Goal: Task Accomplishment & Management: Manage account settings

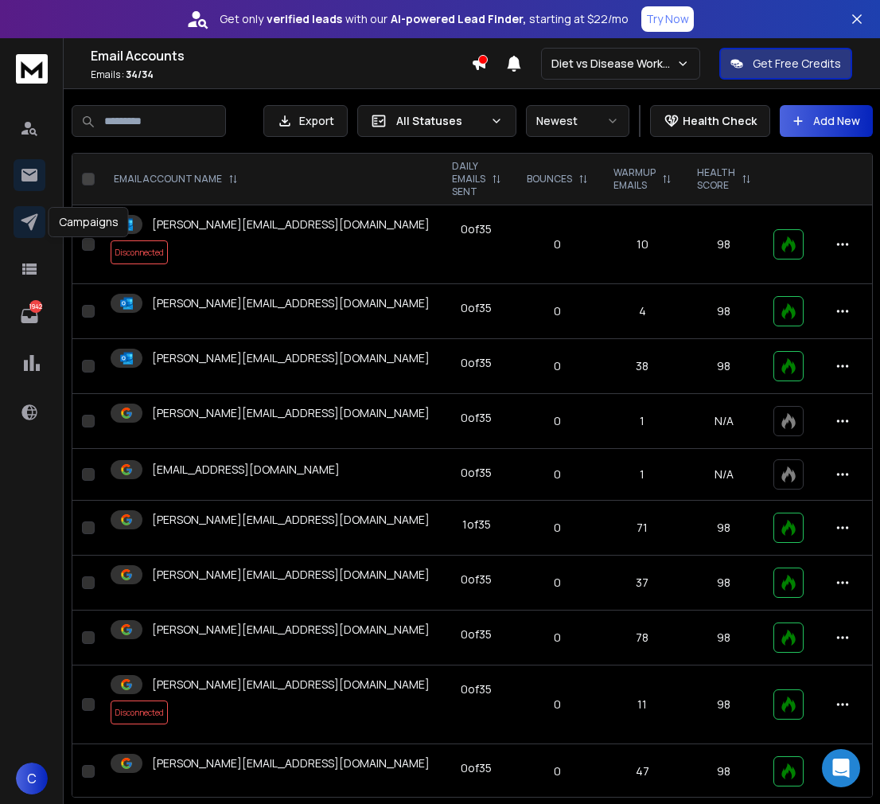
click at [37, 218] on icon at bounding box center [29, 222] width 19 height 19
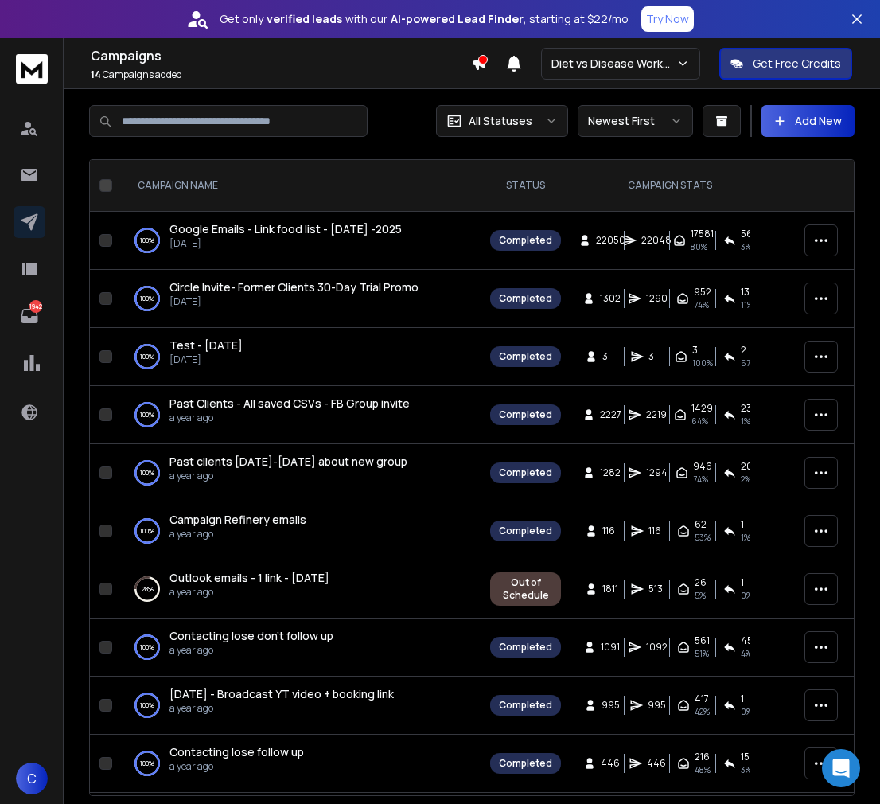
click at [332, 239] on p "[DATE]" at bounding box center [286, 243] width 232 height 13
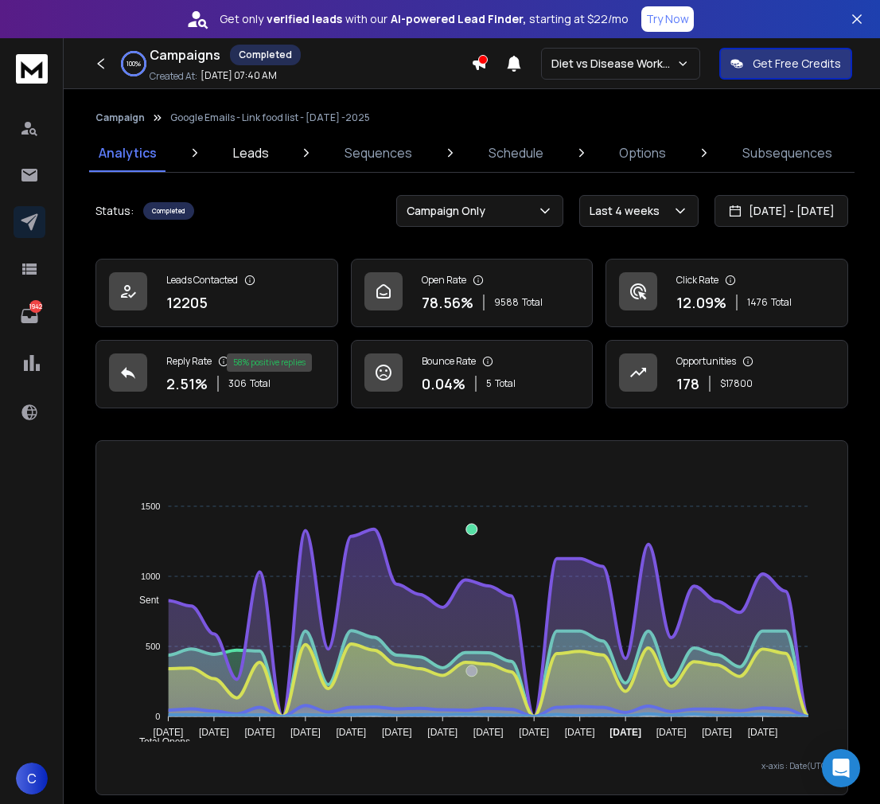
click at [258, 162] on p "Leads" at bounding box center [251, 152] width 36 height 19
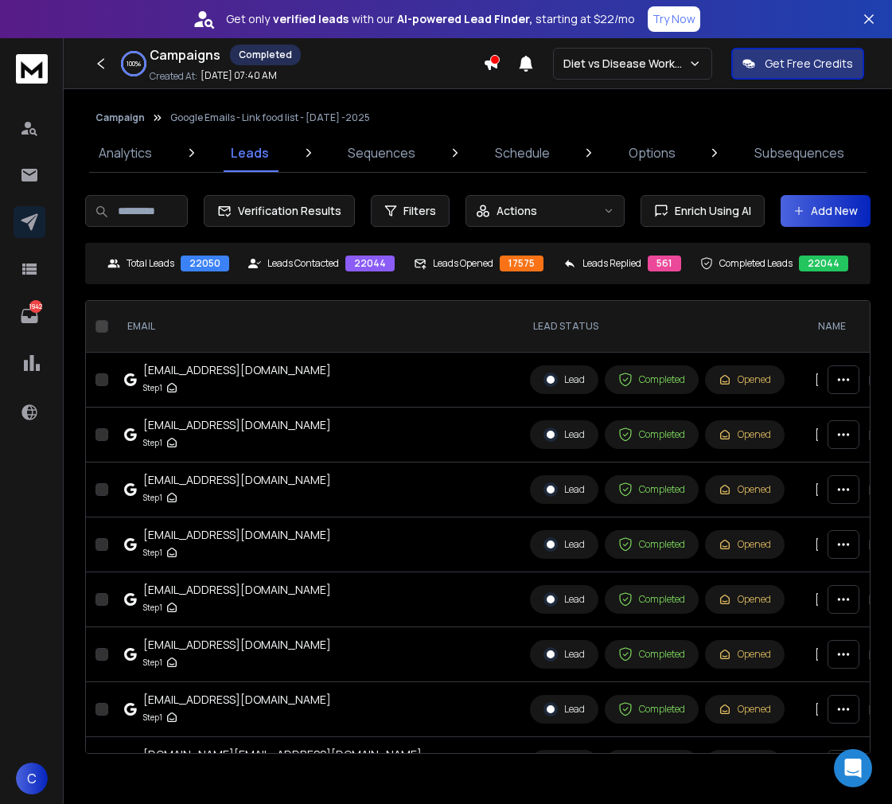
click at [841, 210] on button "Add New" at bounding box center [826, 211] width 90 height 32
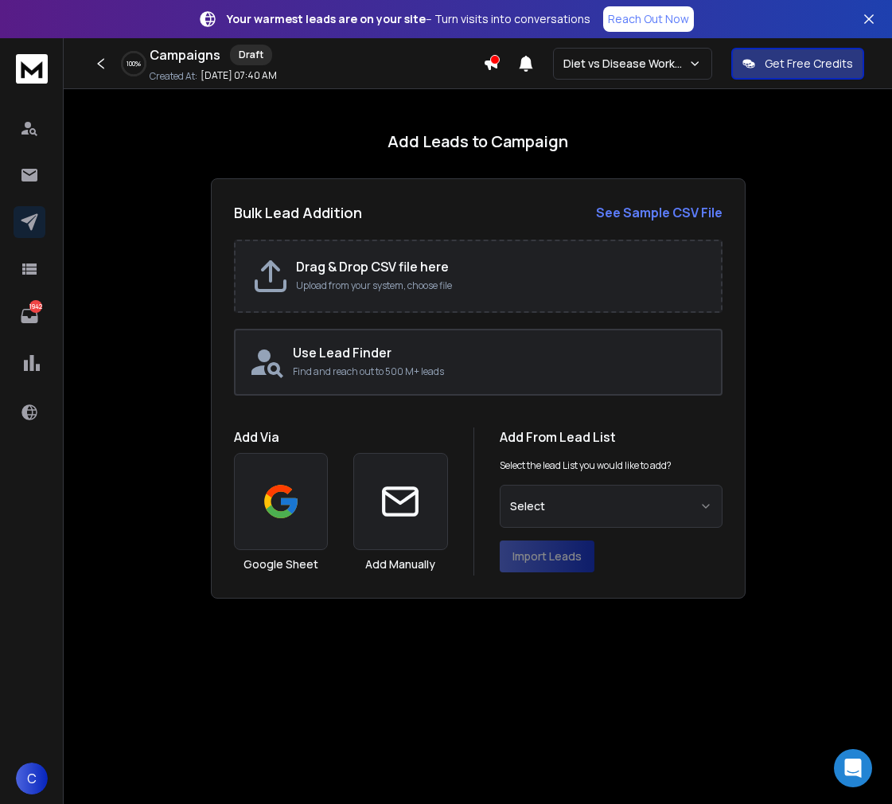
click at [369, 263] on h2 "Drag & Drop CSV file here" at bounding box center [500, 266] width 409 height 19
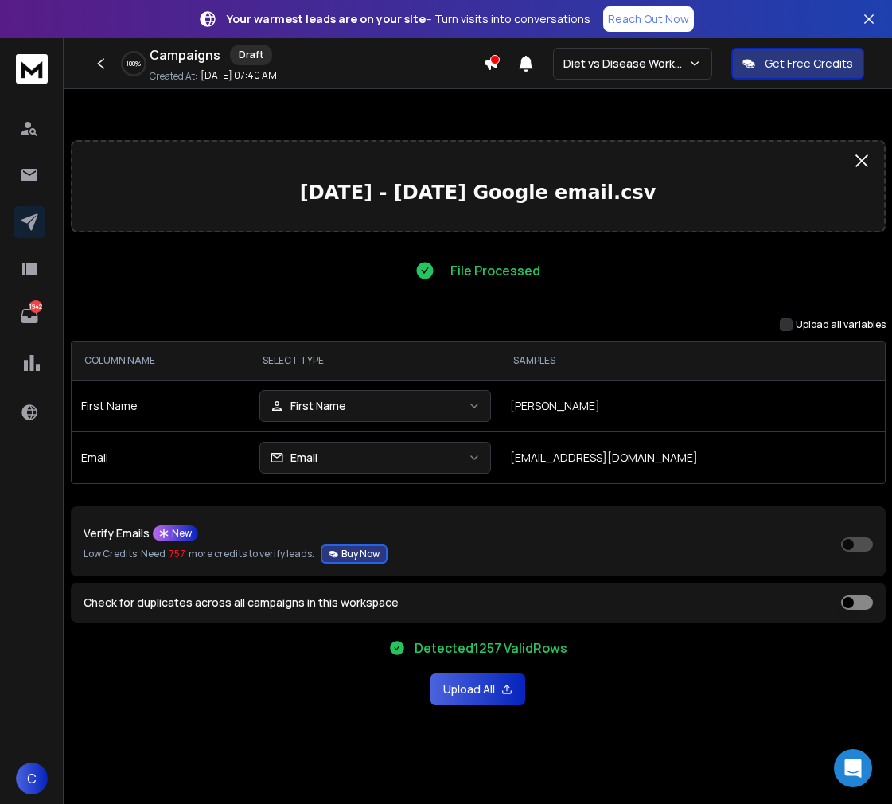
click at [855, 602] on button "Check for duplicates across all campaigns in this workspace" at bounding box center [857, 602] width 32 height 14
click at [461, 688] on button "Upload All" at bounding box center [478, 689] width 95 height 32
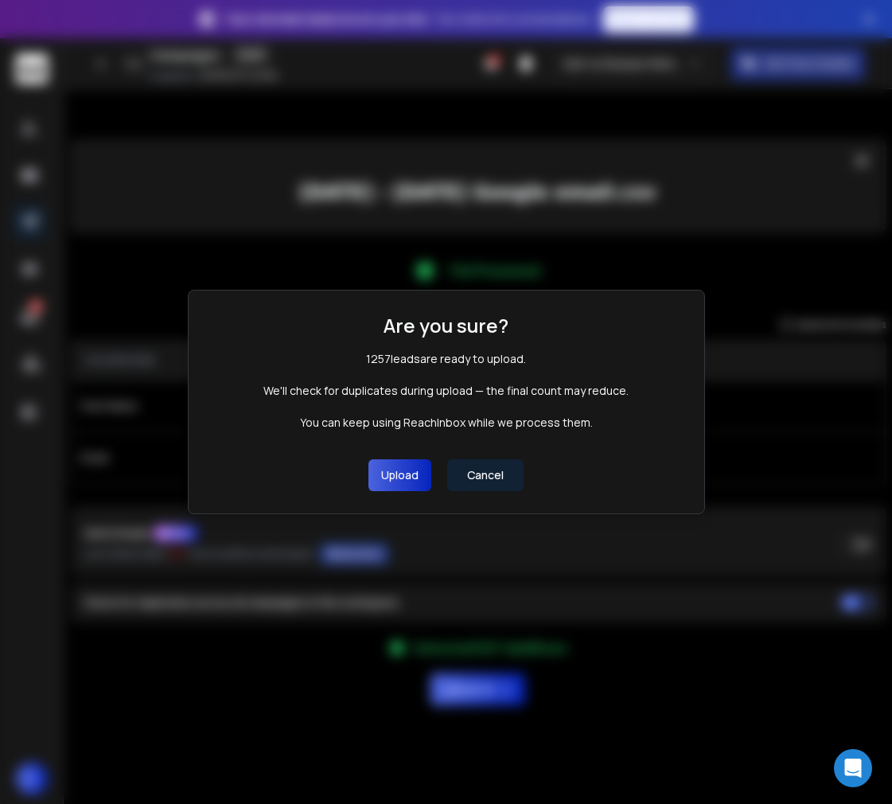
click at [392, 482] on button "Upload" at bounding box center [400, 475] width 63 height 32
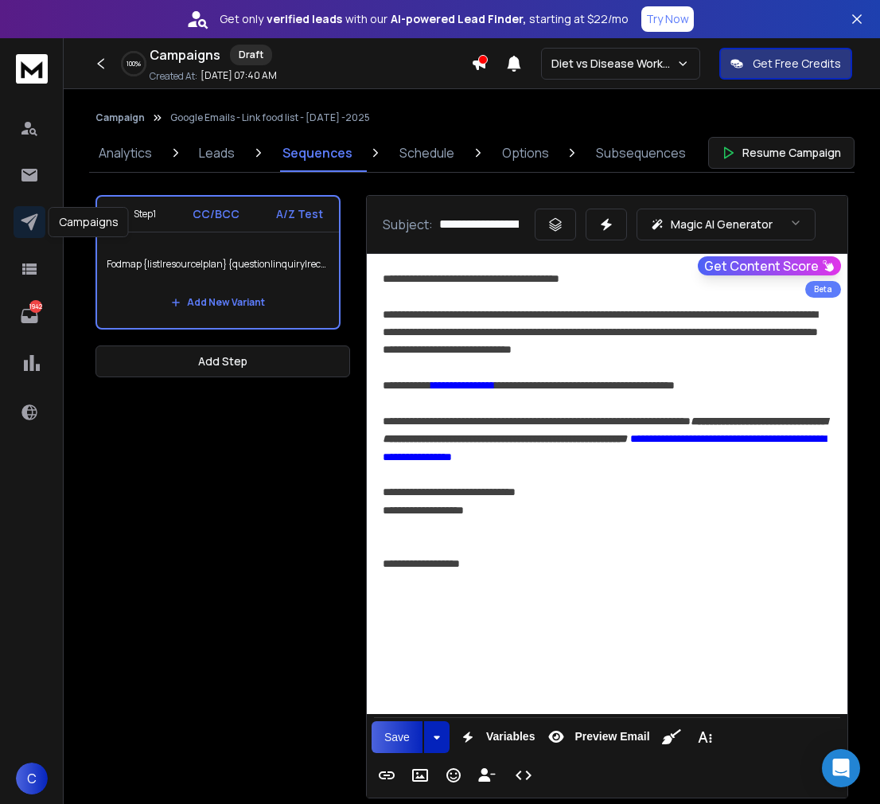
click at [35, 222] on icon at bounding box center [29, 222] width 19 height 19
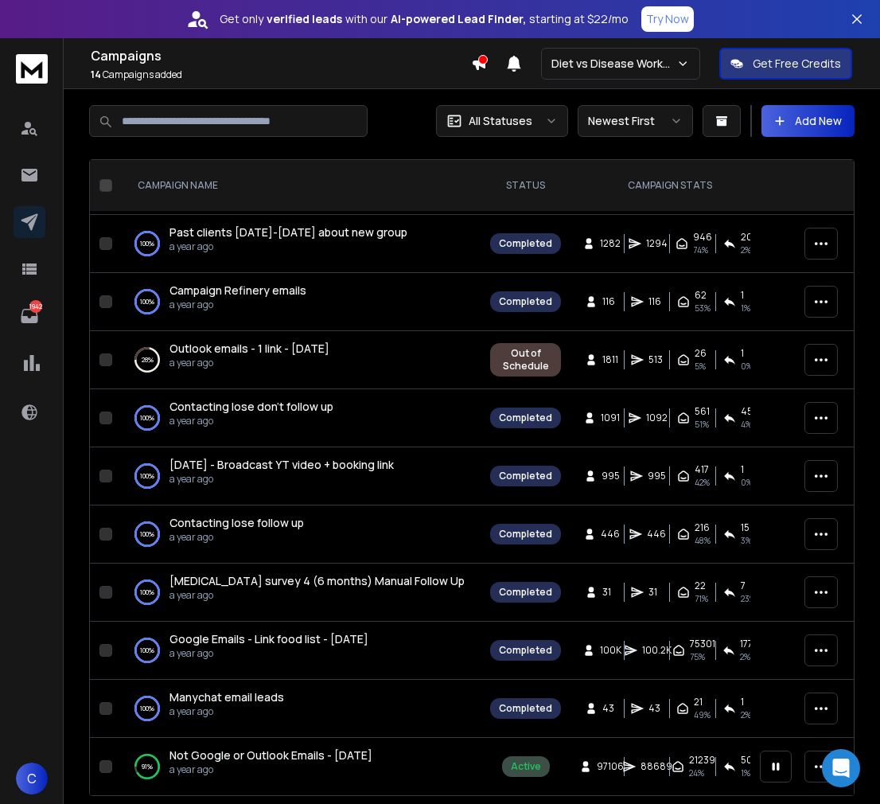
scroll to position [242, 0]
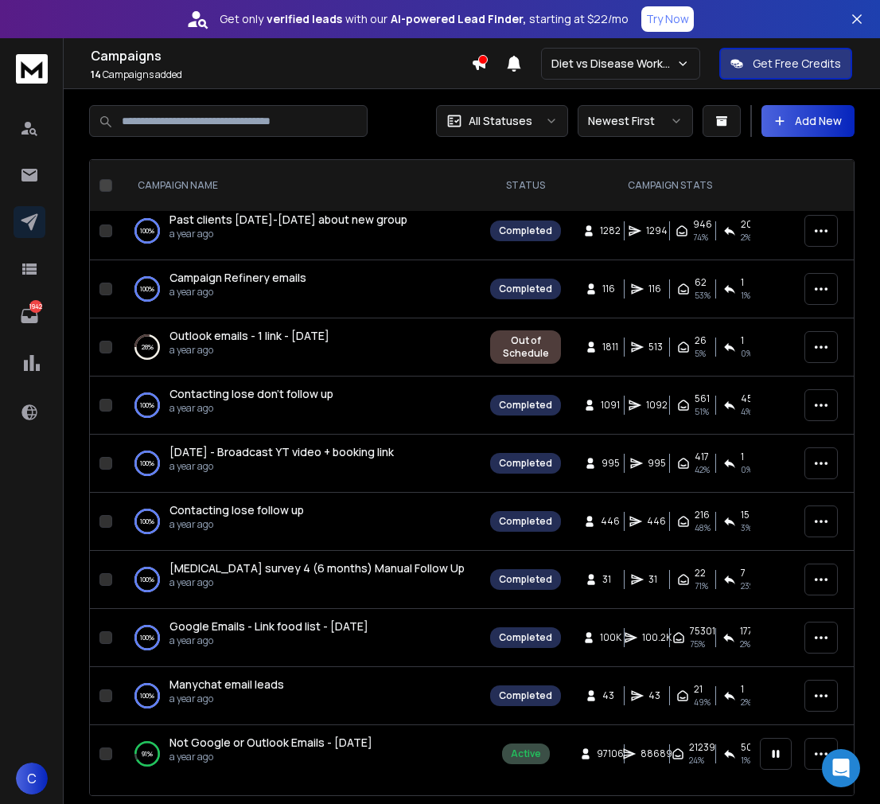
click at [207, 742] on span "Not Google or Outlook Emails - [DATE]" at bounding box center [271, 742] width 203 height 15
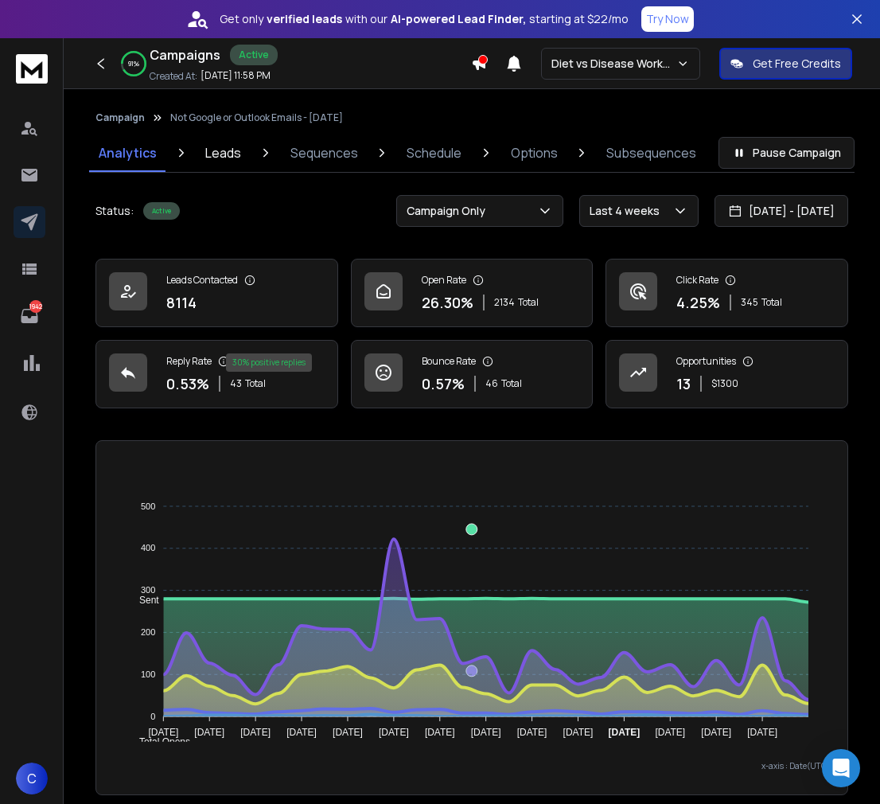
click at [214, 163] on link "Leads" at bounding box center [223, 153] width 55 height 38
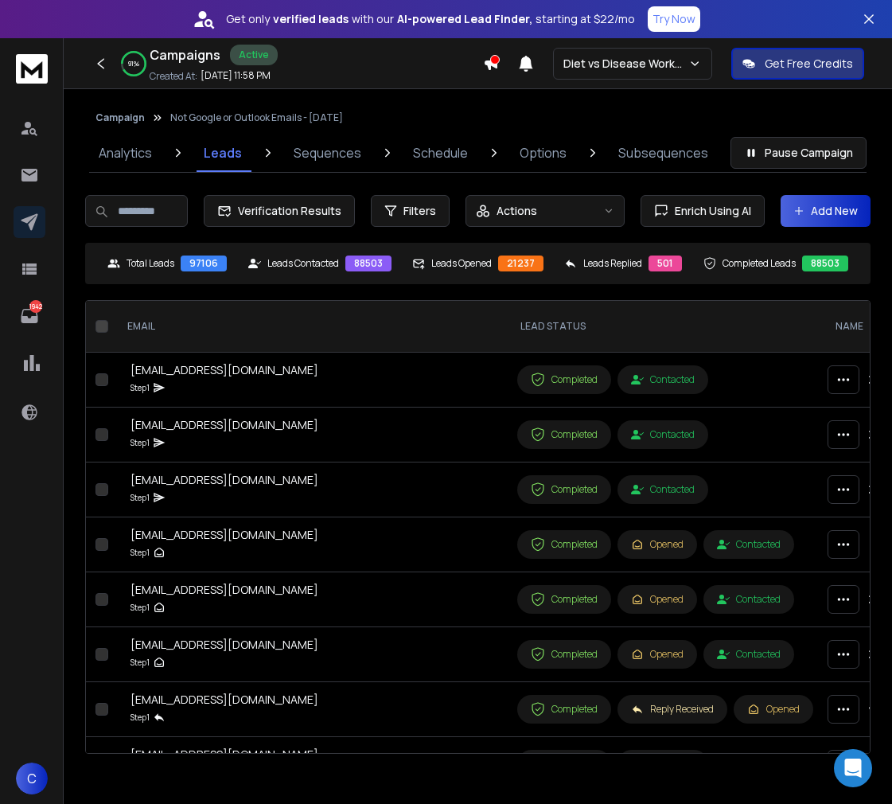
click at [839, 214] on button "Add New" at bounding box center [826, 211] width 90 height 32
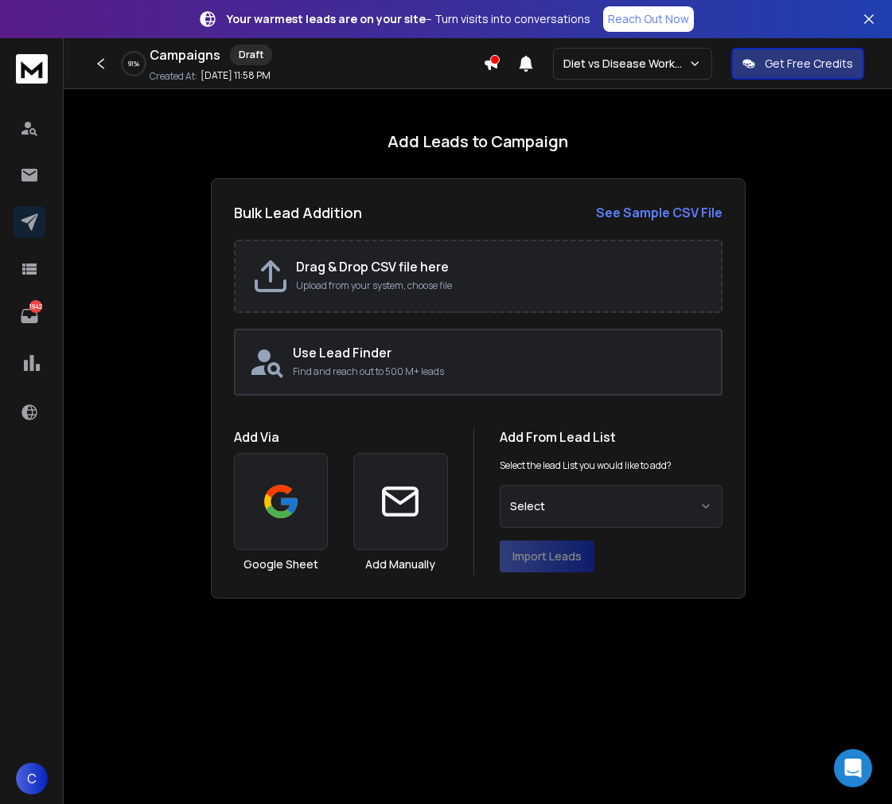
click at [361, 272] on h2 "Drag & Drop CSV file here" at bounding box center [500, 266] width 409 height 19
click at [30, 225] on icon at bounding box center [29, 221] width 17 height 17
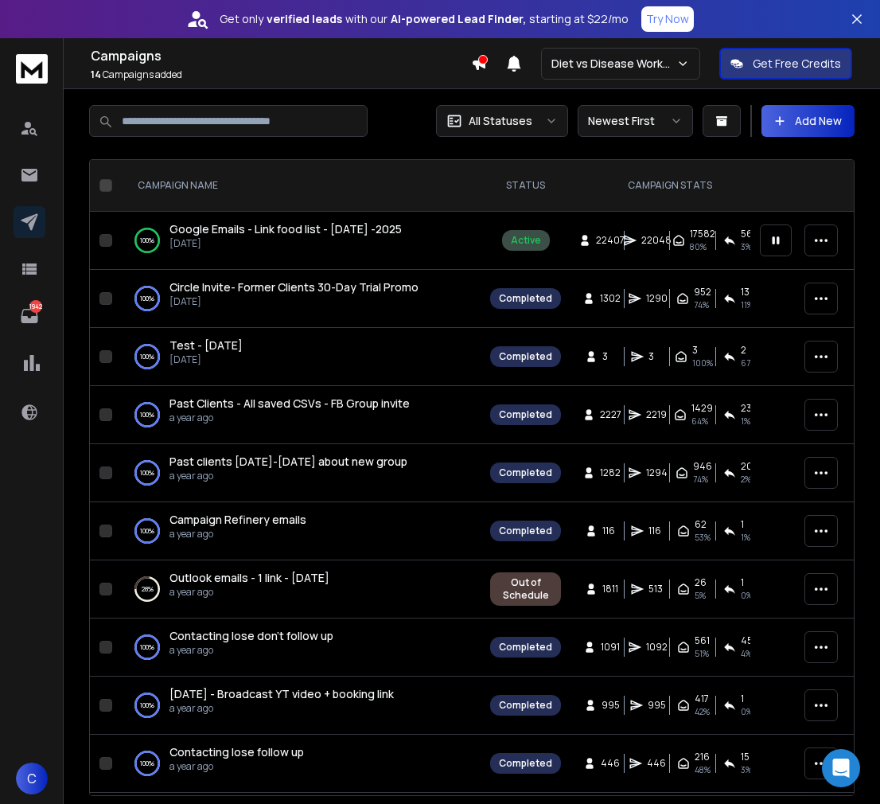
click at [823, 117] on button "Add New" at bounding box center [808, 121] width 93 height 32
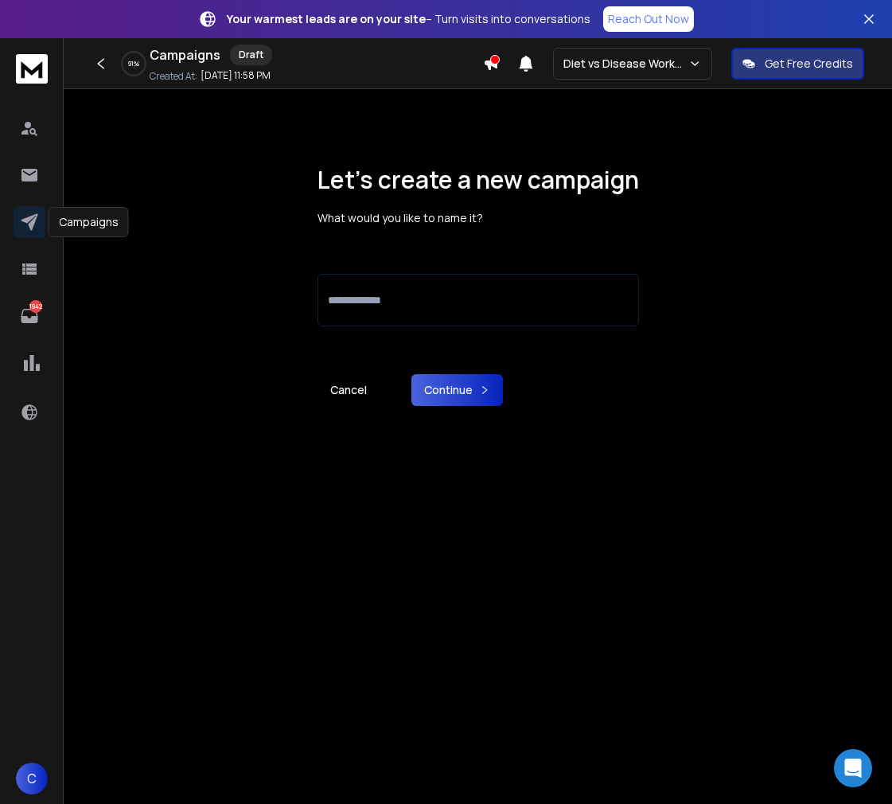
click at [27, 220] on icon at bounding box center [29, 221] width 17 height 17
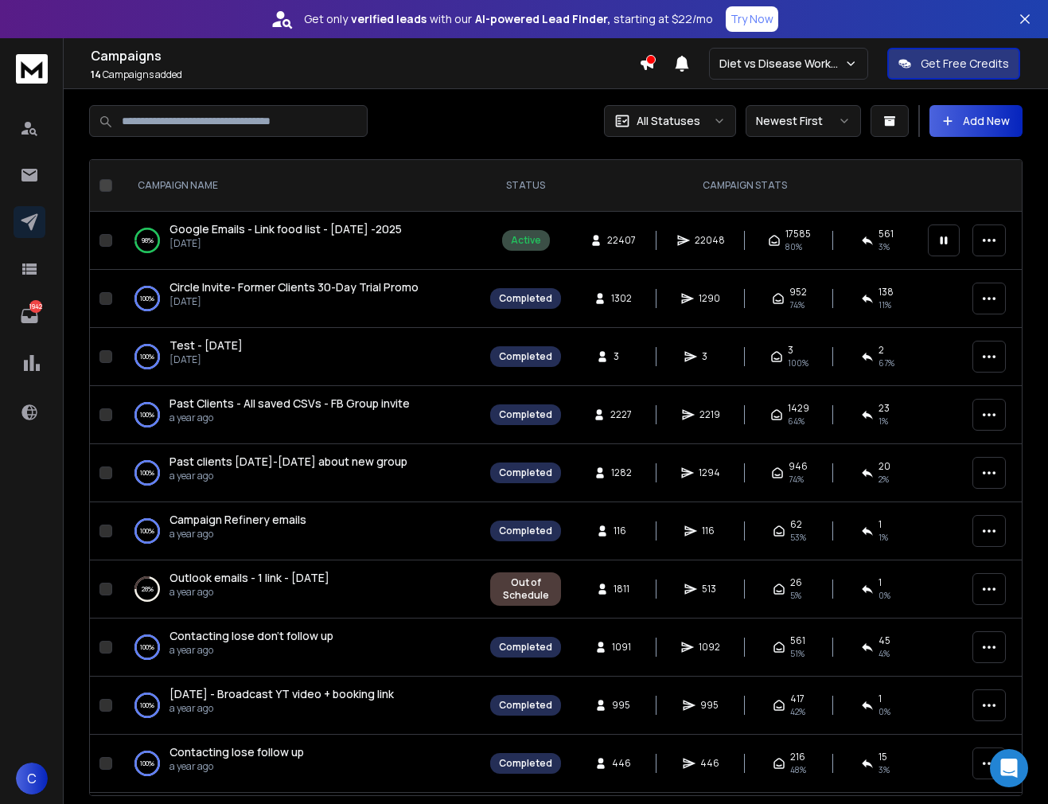
scroll to position [242, 0]
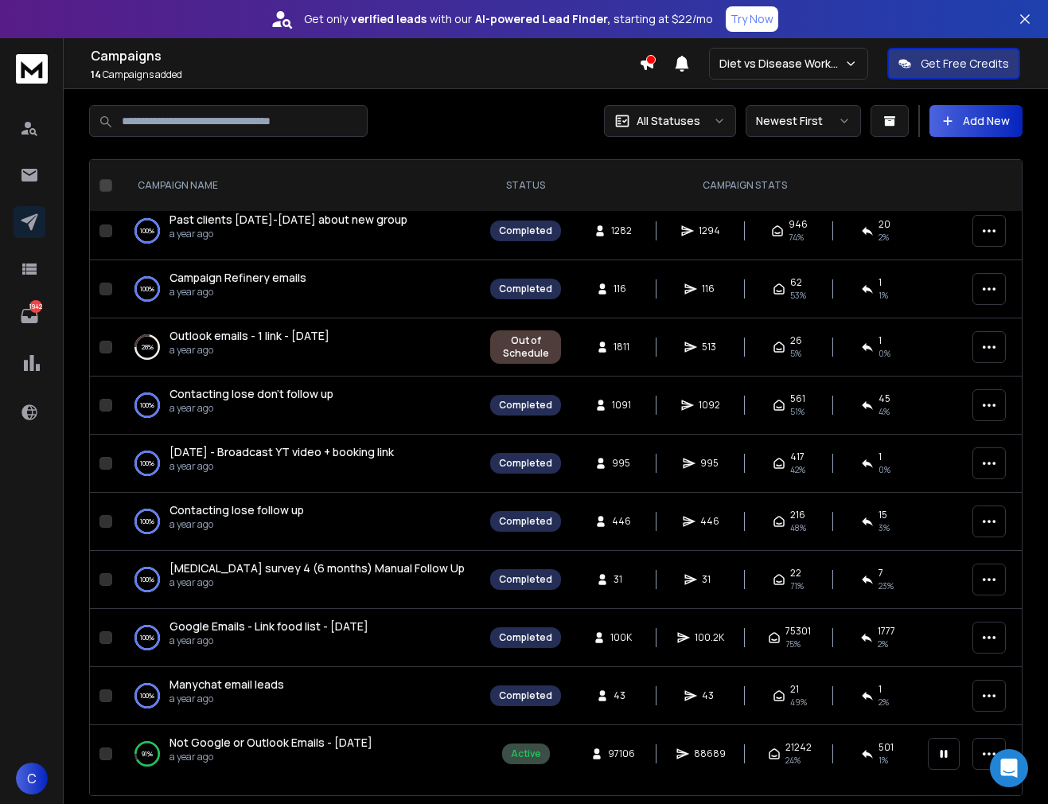
click at [208, 759] on p "a year ago" at bounding box center [271, 757] width 203 height 13
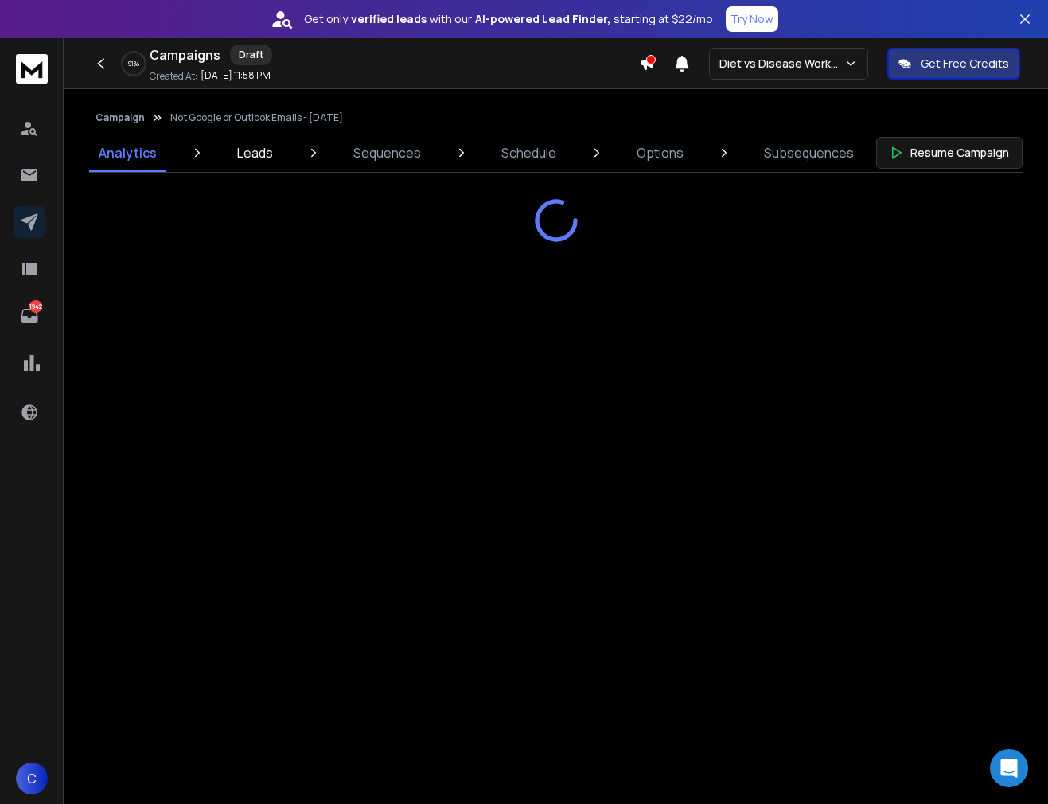
click at [272, 159] on p "Leads" at bounding box center [255, 152] width 36 height 19
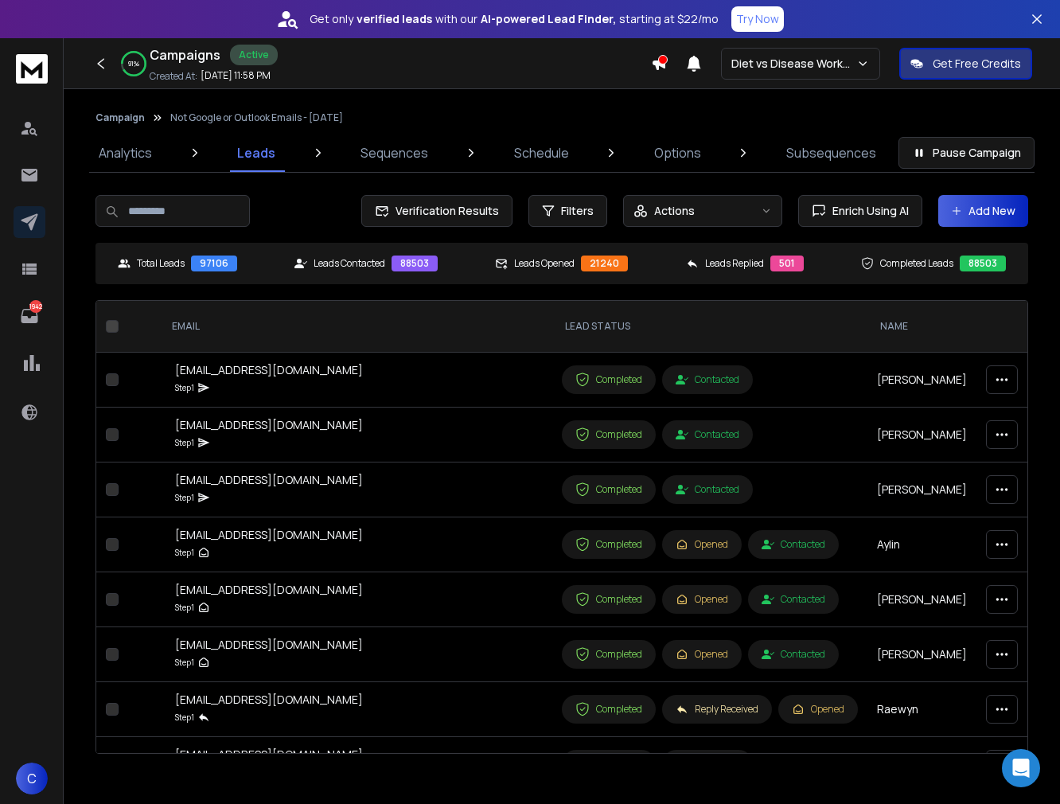
click at [891, 208] on button "Add New" at bounding box center [983, 211] width 90 height 32
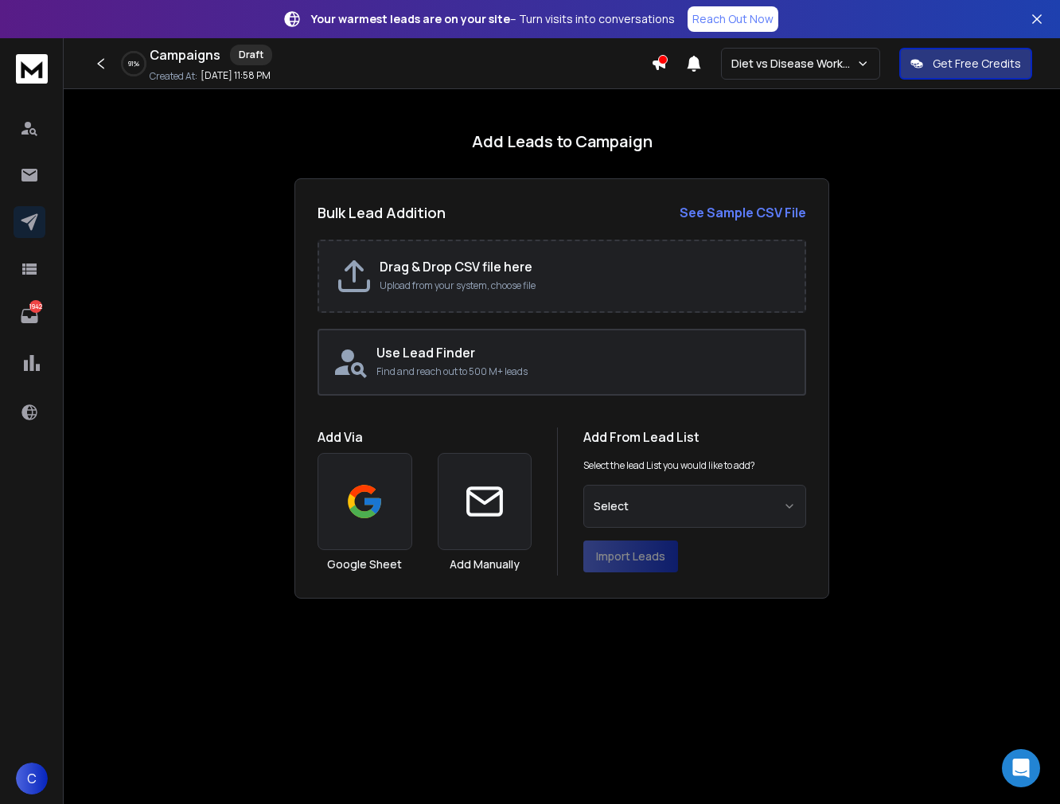
click at [513, 280] on p "Upload from your system, choose file" at bounding box center [584, 285] width 409 height 13
click at [484, 248] on div "Drag & Drop CSV file here Upload from your system, choose file" at bounding box center [562, 276] width 489 height 73
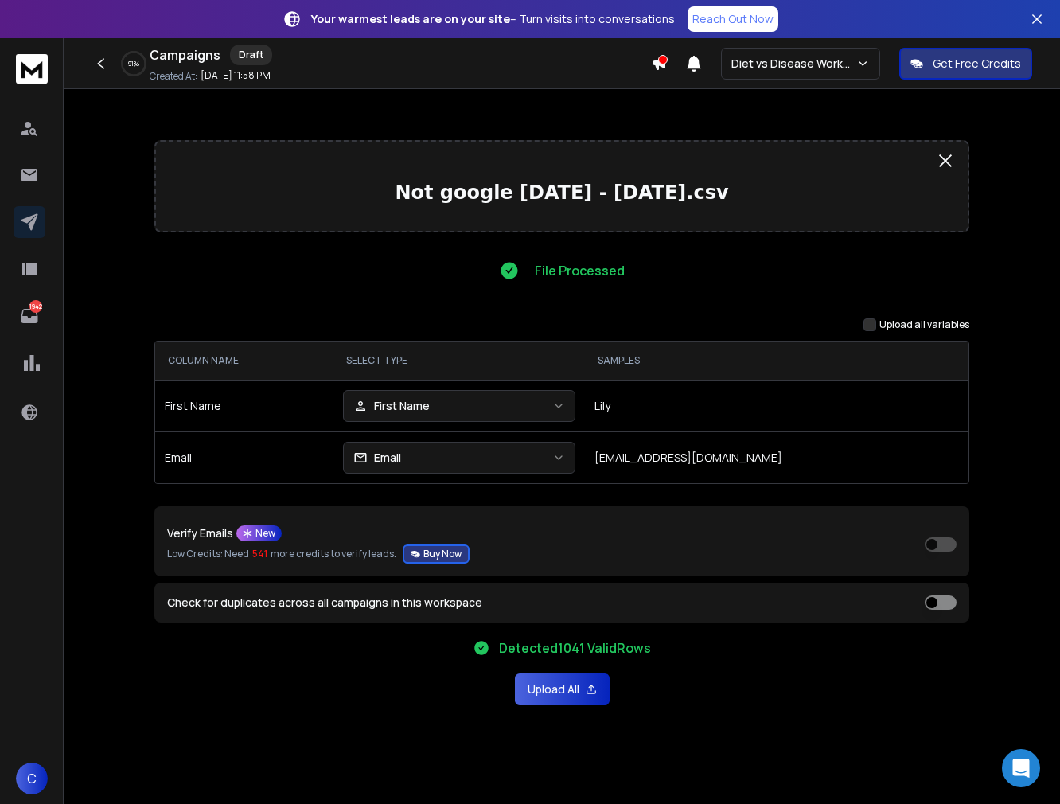
click at [891, 593] on div "Check for duplicates across all campaigns in this workspace" at bounding box center [561, 603] width 815 height 40
click at [891, 595] on div "Check for duplicates across all campaigns in this workspace" at bounding box center [562, 602] width 790 height 14
click at [891, 602] on button "Check for duplicates across all campaigns in this workspace" at bounding box center [941, 602] width 32 height 14
click at [564, 686] on button "Upload All" at bounding box center [562, 689] width 95 height 32
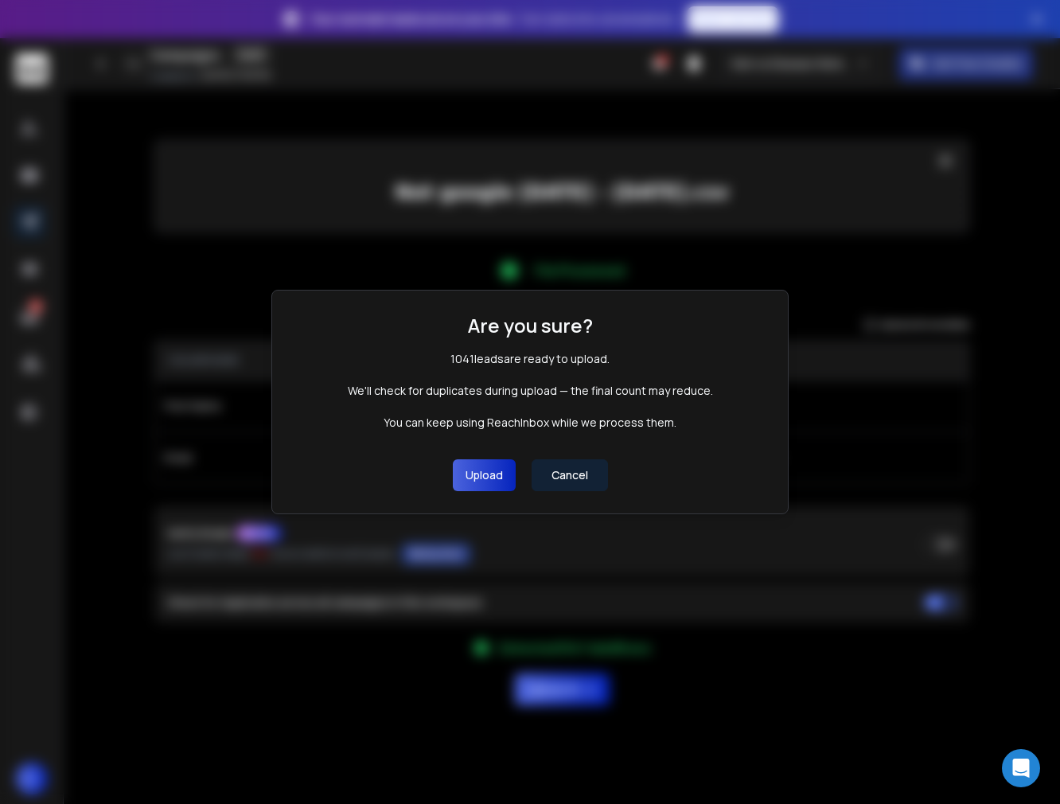
click at [507, 475] on button "Upload" at bounding box center [484, 475] width 63 height 32
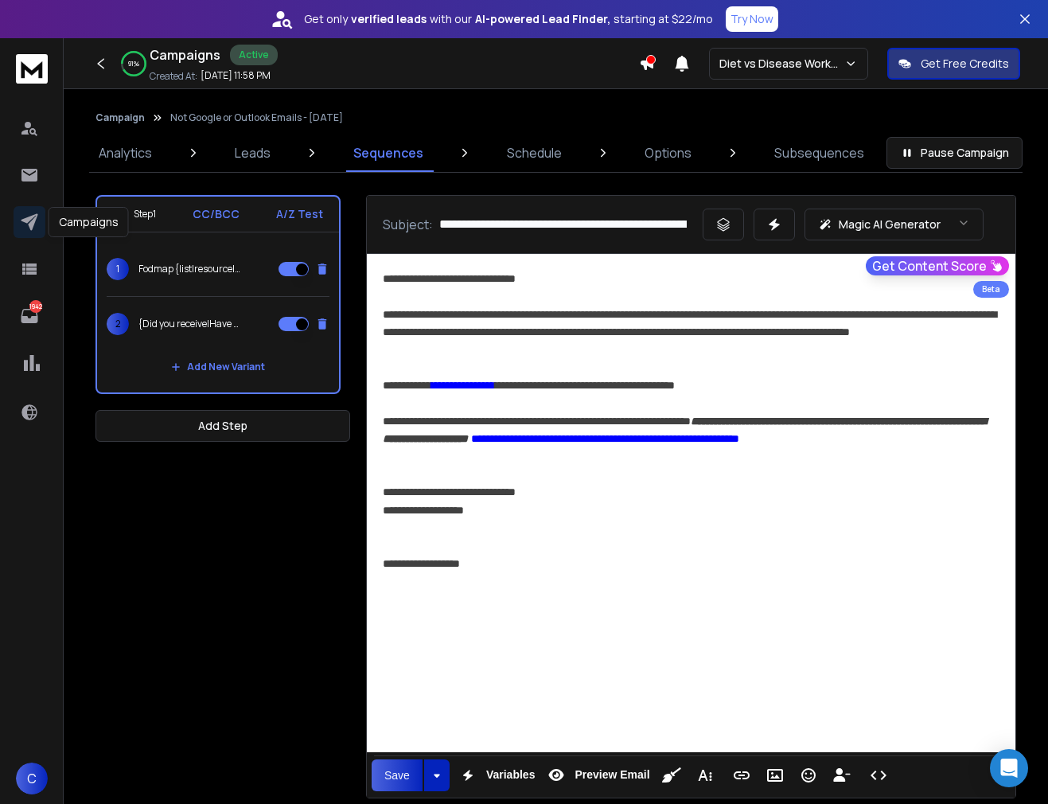
click at [37, 221] on icon at bounding box center [29, 222] width 19 height 19
